Goal: Navigation & Orientation: Find specific page/section

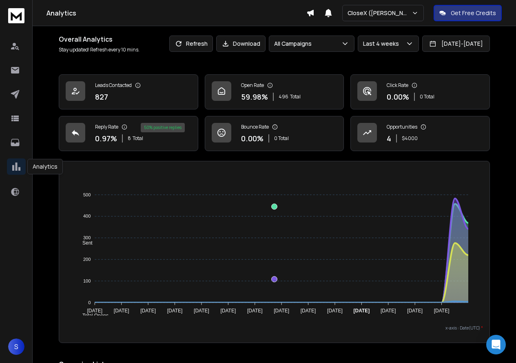
click at [17, 164] on icon at bounding box center [16, 166] width 8 height 8
click at [18, 141] on icon at bounding box center [15, 143] width 10 height 10
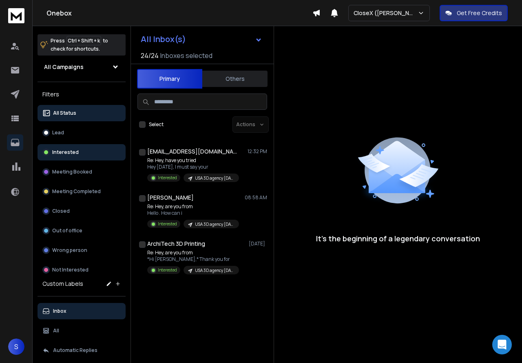
click at [81, 149] on button "Interested" at bounding box center [82, 152] width 88 height 16
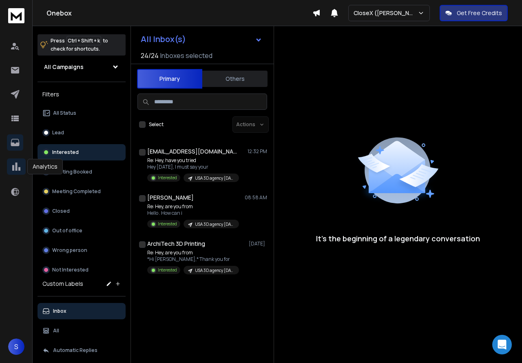
click at [22, 164] on icon at bounding box center [16, 166] width 12 height 12
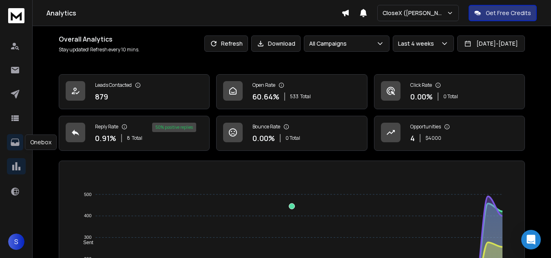
click at [20, 145] on link at bounding box center [15, 142] width 16 height 16
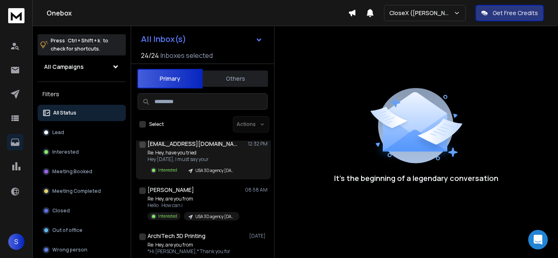
scroll to position [9, 0]
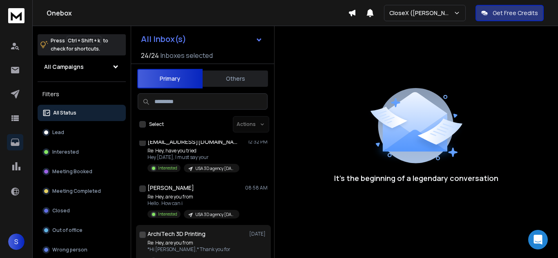
click at [223, 238] on div "ArchiTech 3D Printing 08 Sep Re: Hey, are you from *Hi Safiq,* Thank you for In…" at bounding box center [207, 247] width 120 height 35
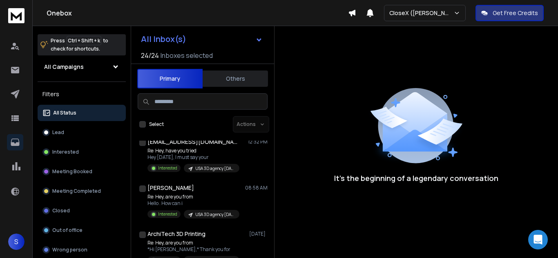
scroll to position [1, 0]
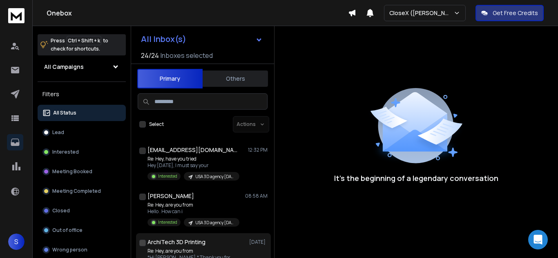
click at [208, 242] on div "ArchiTech 3D Printing 08 Sep" at bounding box center [207, 242] width 120 height 8
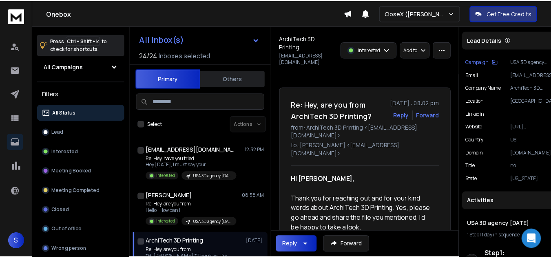
scroll to position [0, 0]
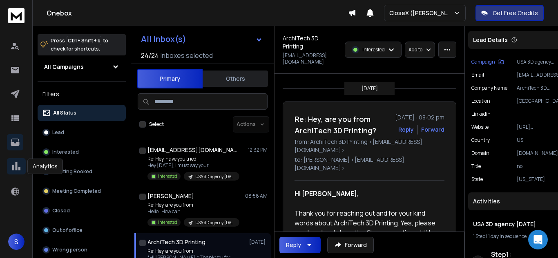
click at [14, 168] on icon at bounding box center [16, 166] width 8 height 8
